Goal: Find specific page/section: Find specific page/section

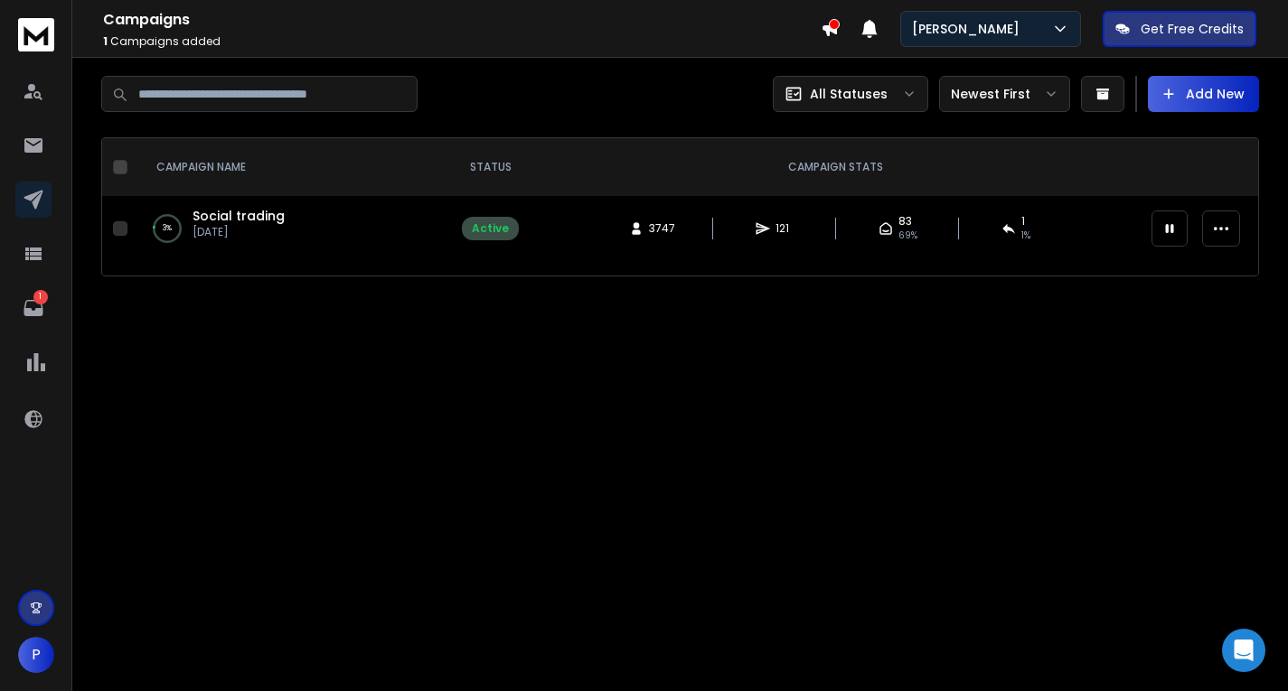
click at [952, 31] on p "[PERSON_NAME]" at bounding box center [969, 29] width 115 height 18
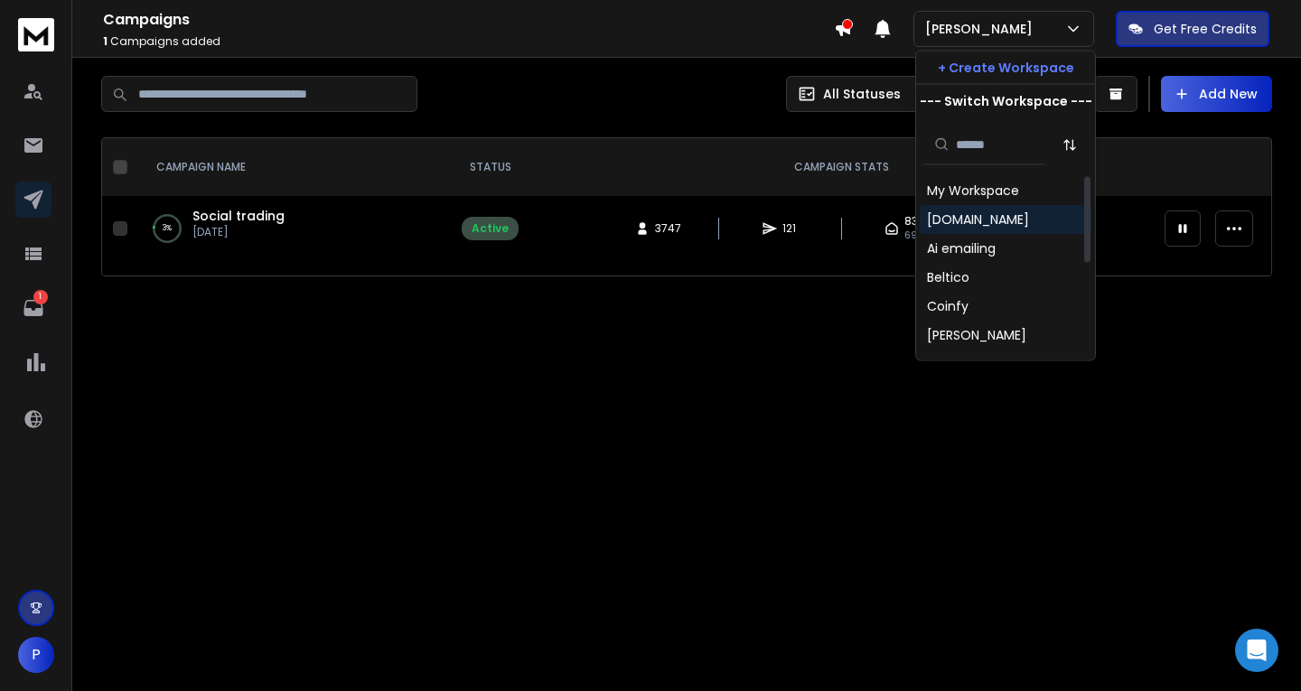
click at [985, 216] on div "[DOMAIN_NAME]" at bounding box center [978, 220] width 102 height 18
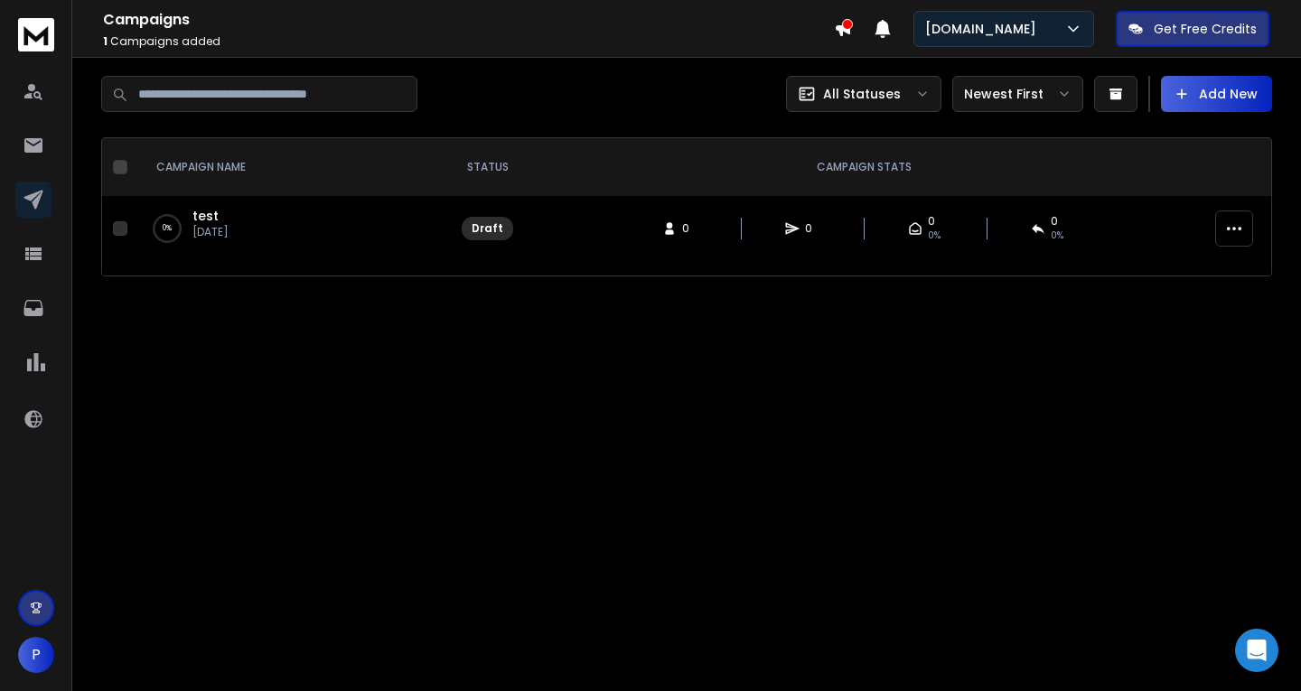
click at [1046, 35] on div "[DOMAIN_NAME]" at bounding box center [1003, 29] width 157 height 18
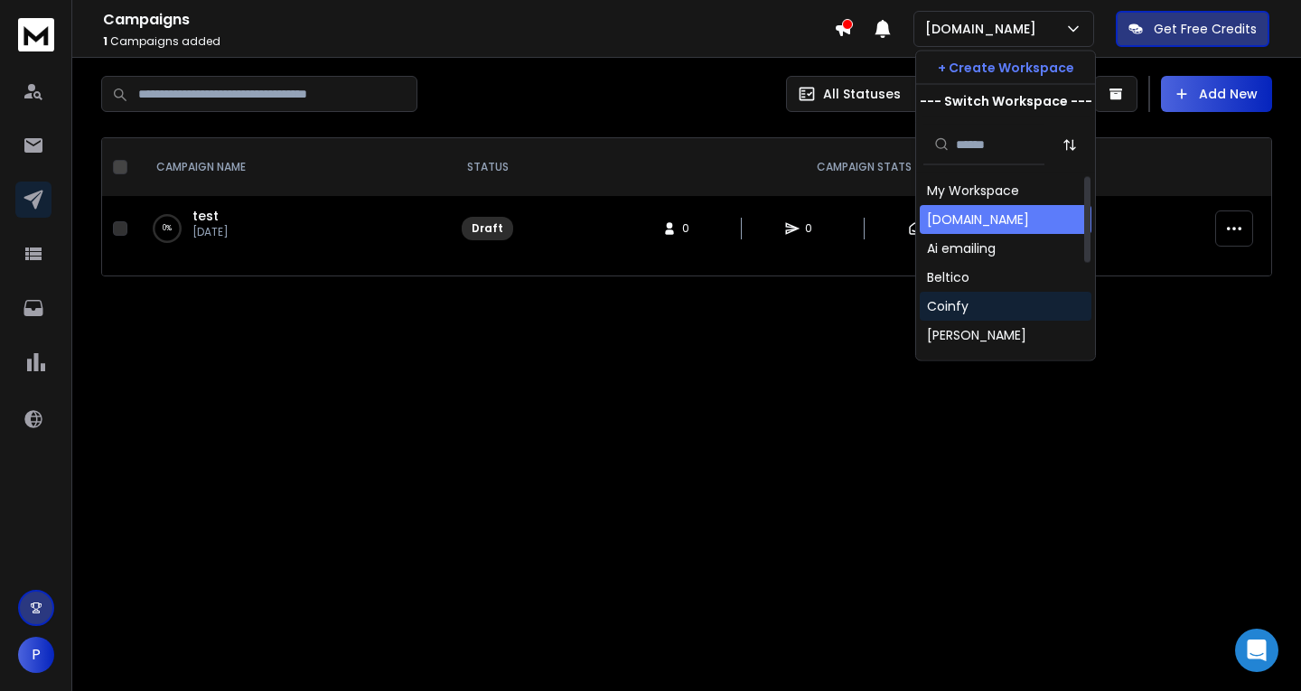
click at [963, 301] on div "Coinfy" at bounding box center [948, 306] width 42 height 18
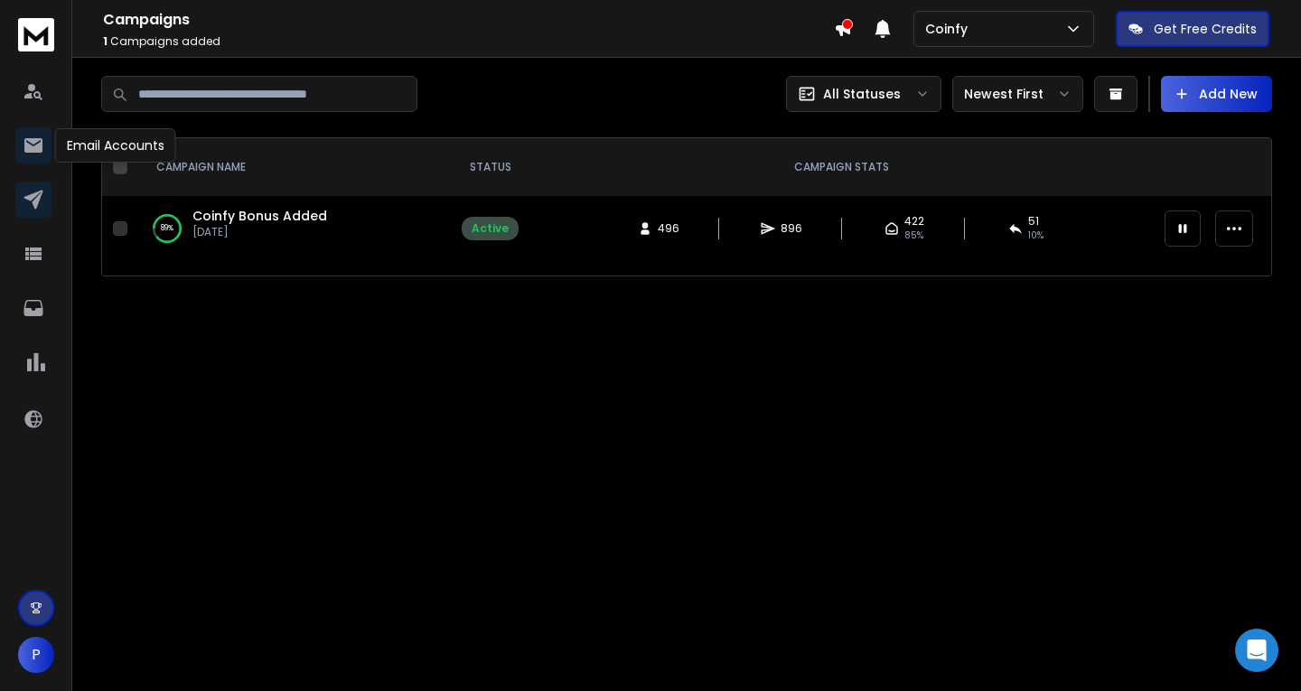
click at [35, 146] on icon at bounding box center [33, 145] width 18 height 14
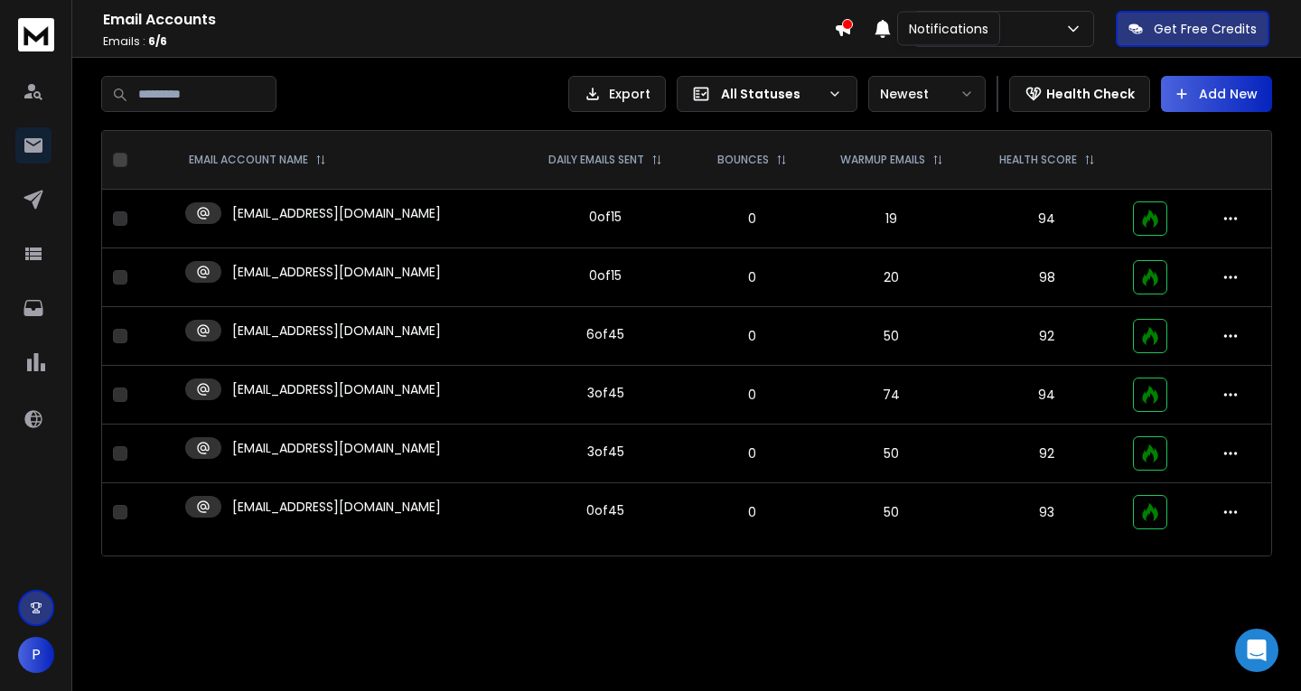
click at [945, 23] on div "Notifications" at bounding box center [948, 29] width 103 height 34
click at [1030, 35] on div "Coinfy" at bounding box center [1003, 29] width 157 height 18
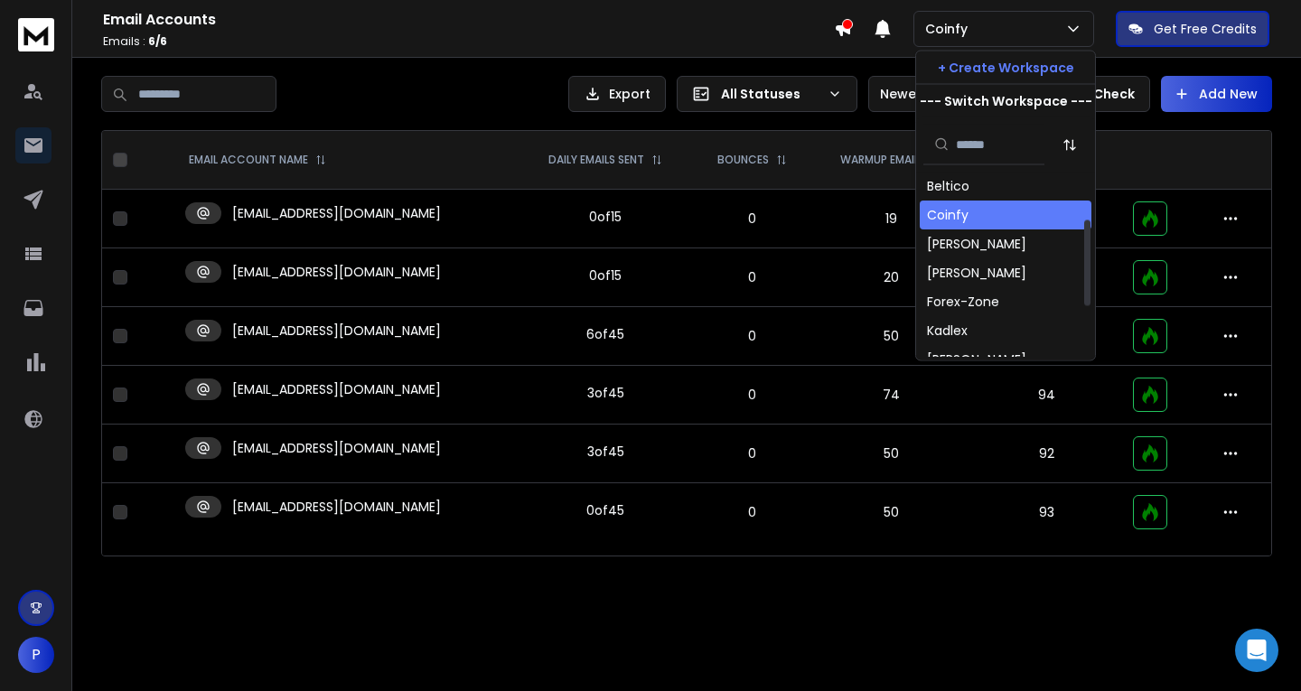
scroll to position [93, 0]
click at [960, 232] on div "Dan D." at bounding box center [1006, 242] width 172 height 29
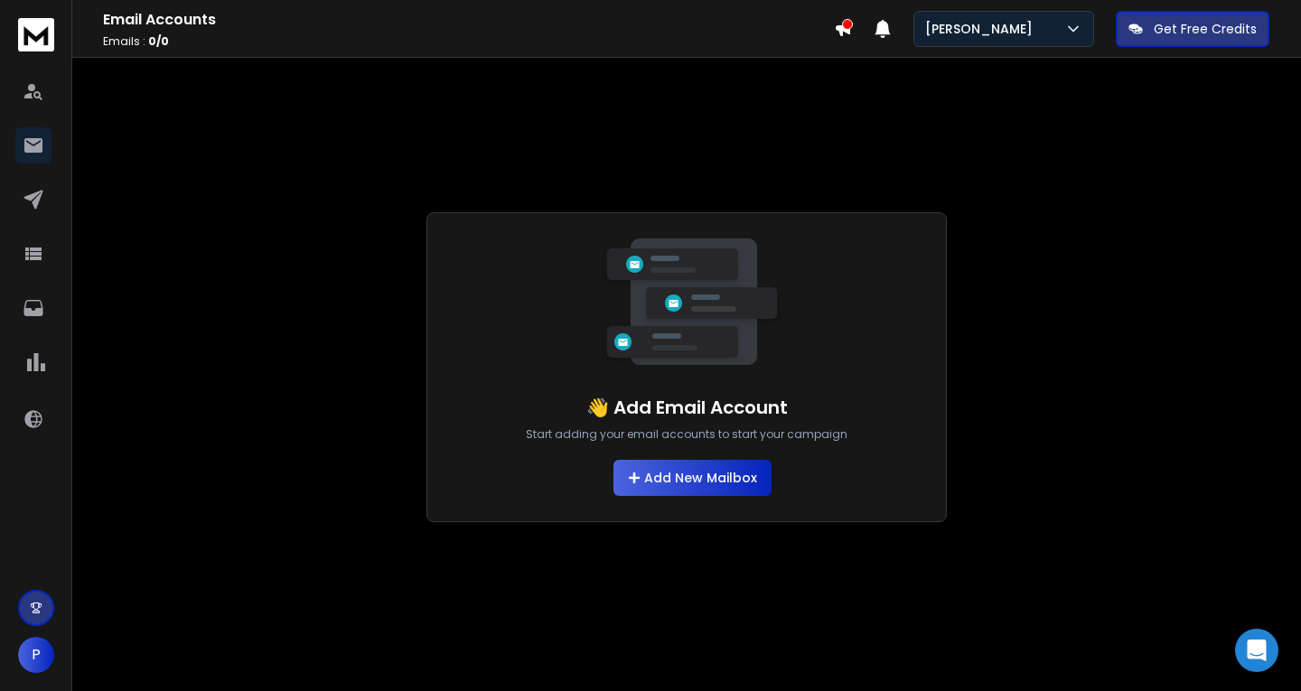
click at [1055, 30] on div "[PERSON_NAME]" at bounding box center [1003, 29] width 157 height 18
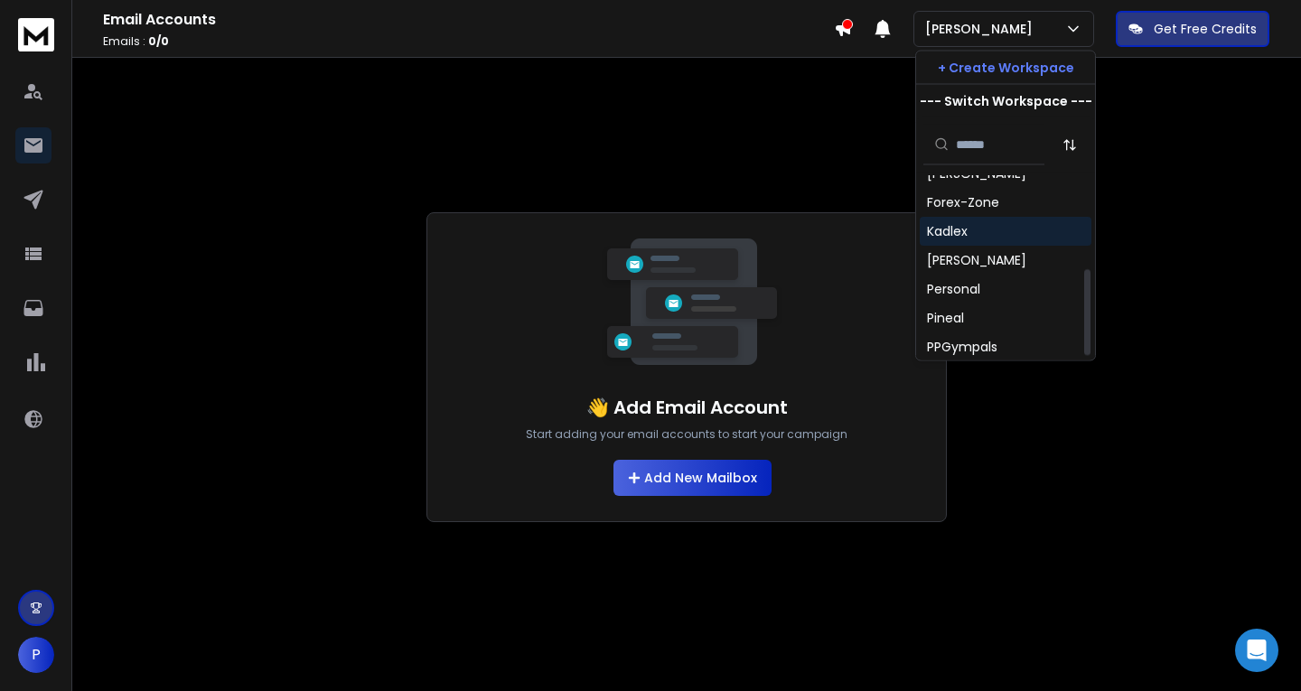
scroll to position [195, 0]
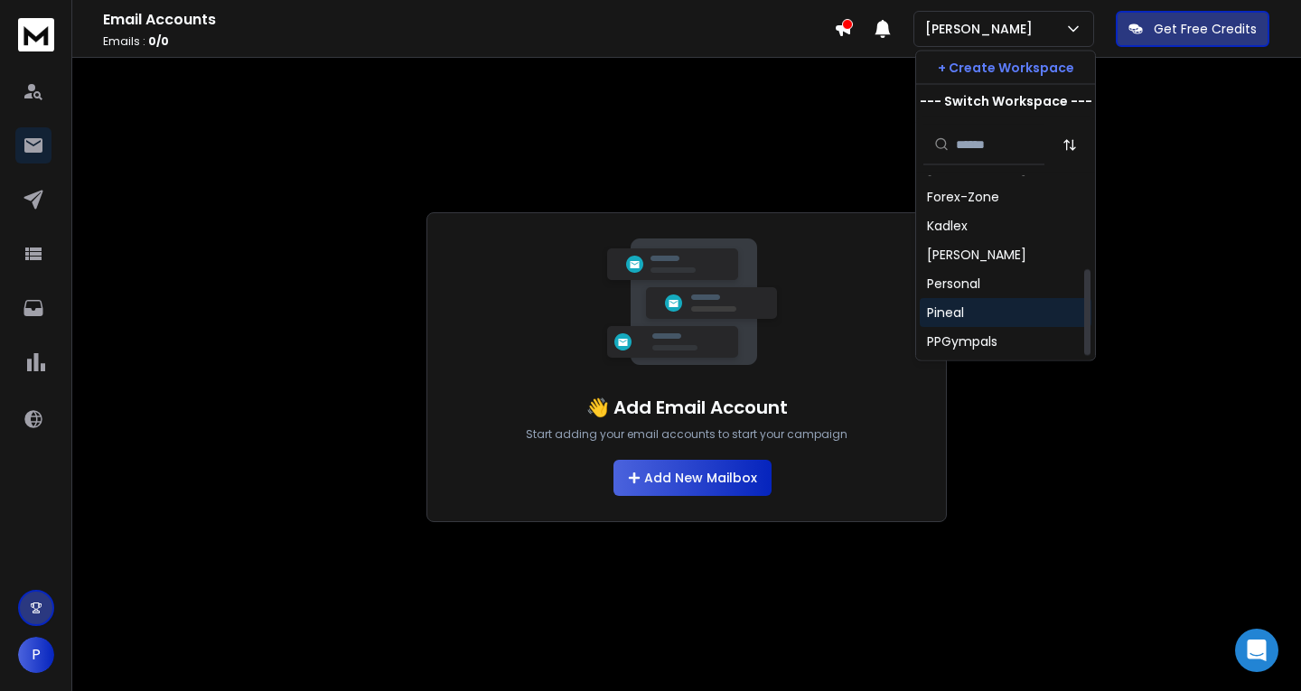
click at [978, 311] on div "Pineal" at bounding box center [1006, 313] width 172 height 29
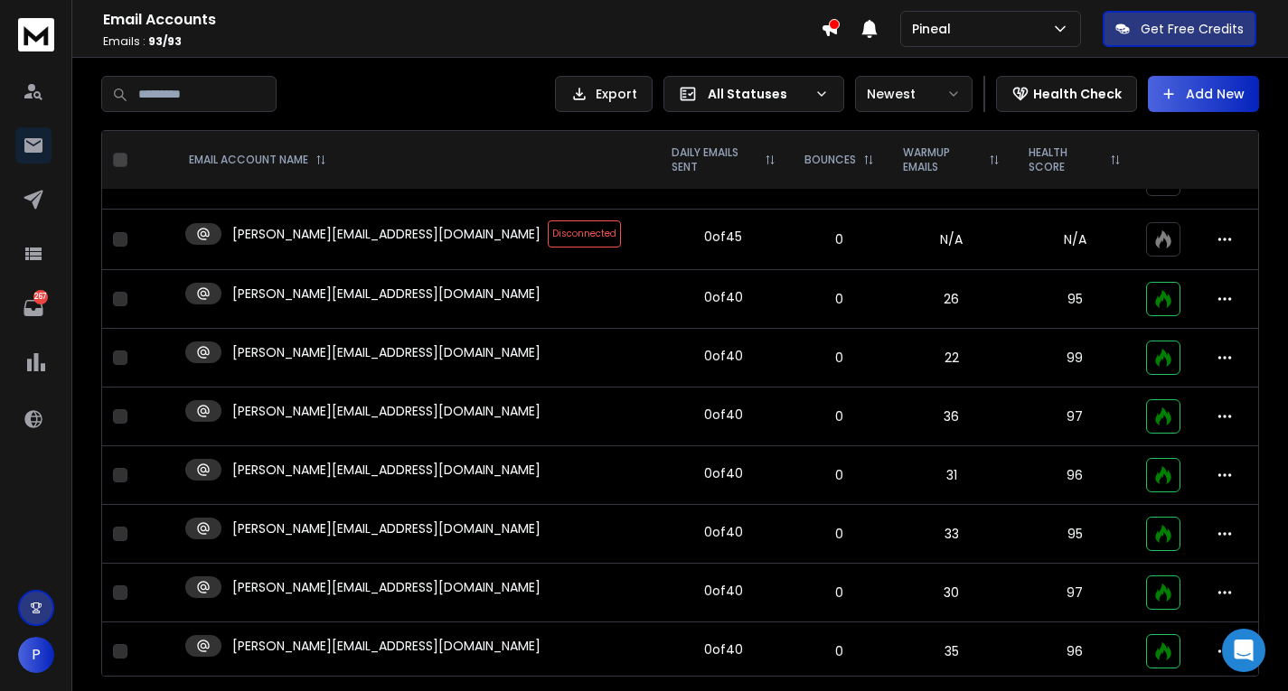
scroll to position [5041, 0]
